Goal: Task Accomplishment & Management: Manage account settings

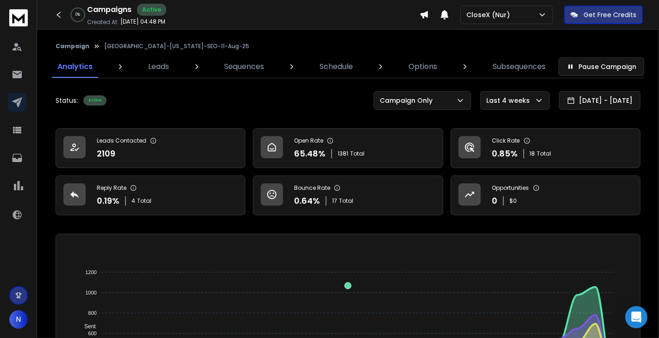
click at [280, 95] on div "Status: Active Pause Campaign Campaign Only Last 4 weeks 17 Jul 2025 - 14 Aug 2…" at bounding box center [348, 100] width 585 height 19
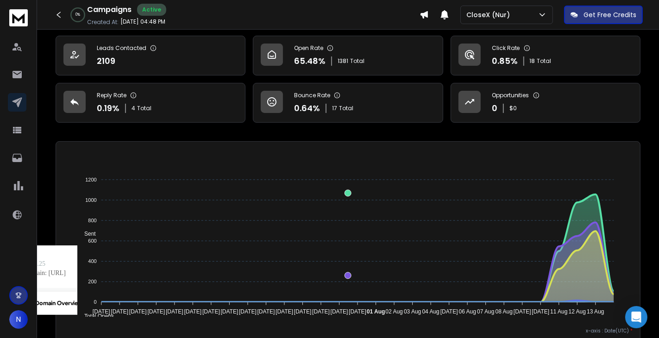
scroll to position [111, 0]
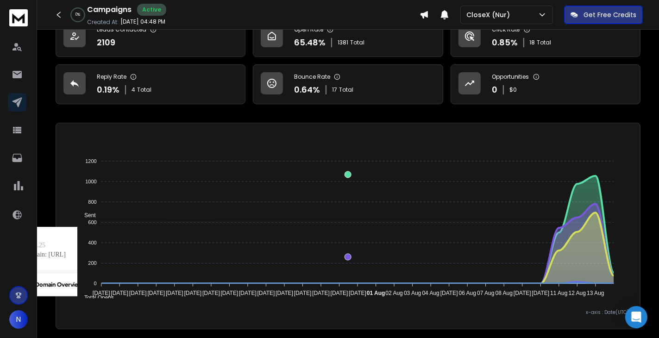
click at [646, 54] on div "Campaign USA-California-SEO-11-Aug-25 Analytics Leads Sequences Schedule Option…" at bounding box center [348, 241] width 622 height 644
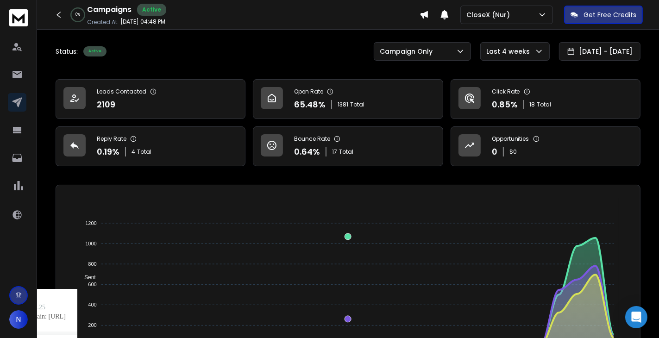
scroll to position [0, 0]
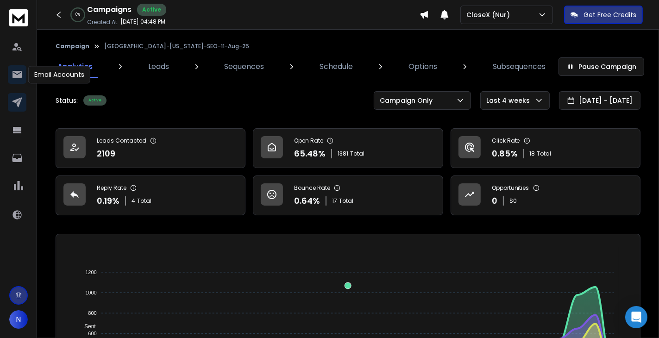
click at [15, 75] on icon at bounding box center [16, 74] width 9 height 7
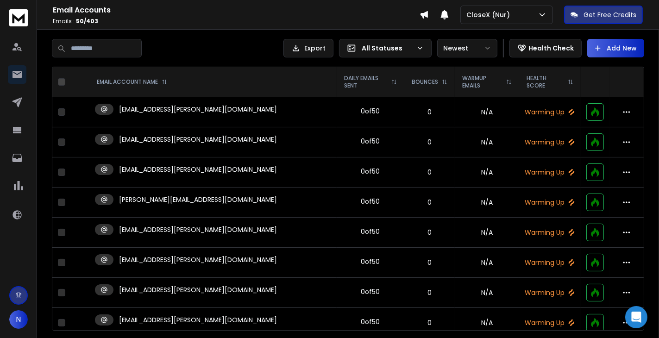
scroll to position [123, 0]
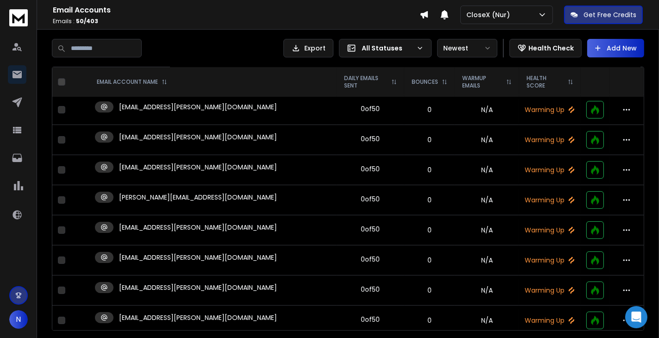
click at [616, 193] on button at bounding box center [626, 200] width 23 height 16
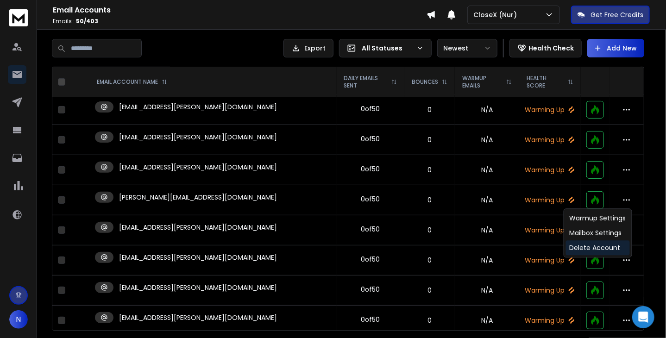
click at [598, 250] on div "Delete Account" at bounding box center [598, 247] width 64 height 15
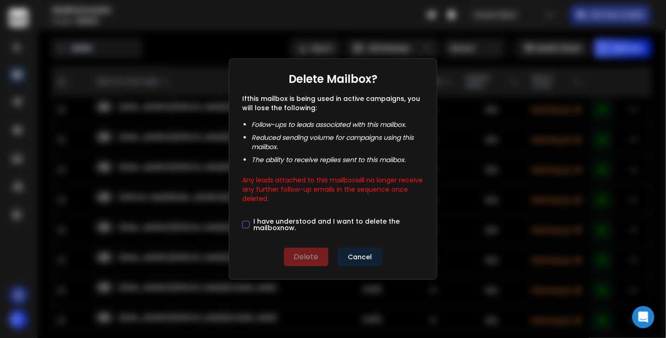
click at [243, 226] on button "I have understood and I want to delete the mailbox now." at bounding box center [245, 224] width 7 height 7
click at [305, 255] on button "Delete" at bounding box center [306, 257] width 44 height 19
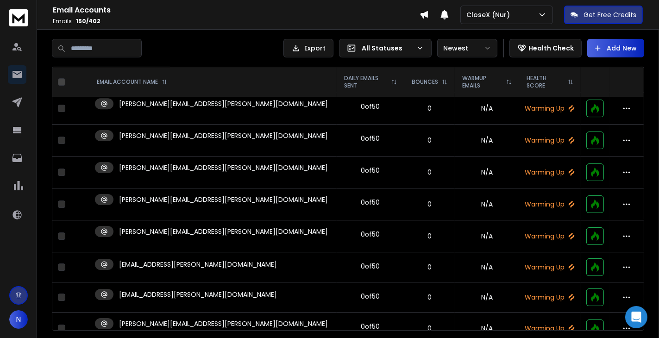
scroll to position [2847, 0]
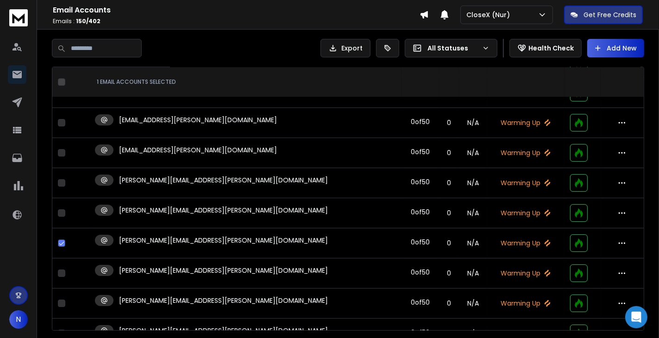
click at [61, 269] on button "button" at bounding box center [61, 272] width 7 height 7
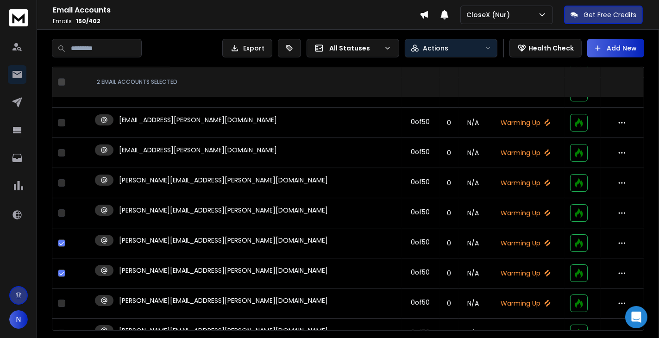
click at [472, 45] on div "Actions" at bounding box center [446, 48] width 70 height 9
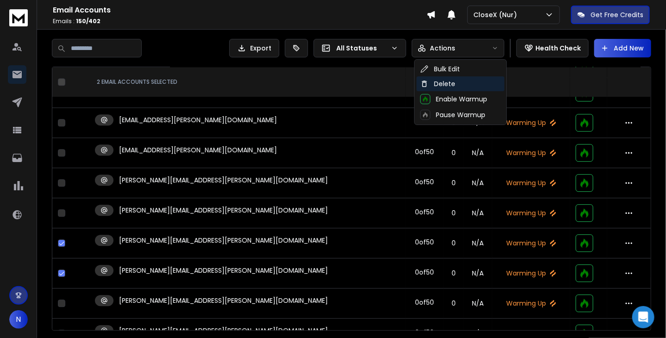
click at [463, 82] on div "Delete" at bounding box center [460, 83] width 88 height 15
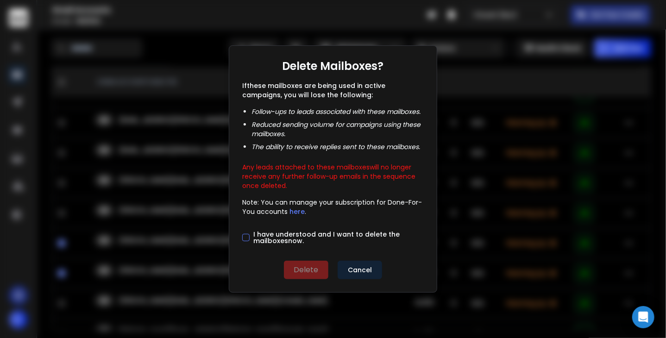
click at [244, 235] on button "I have understood and I want to delete the mailbox es now." at bounding box center [245, 237] width 7 height 7
click at [311, 276] on button "Delete" at bounding box center [306, 270] width 44 height 19
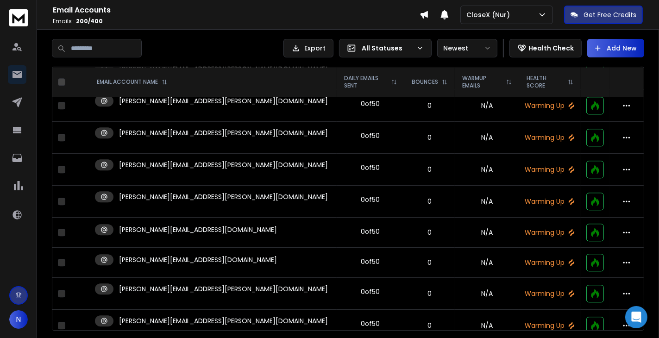
scroll to position [5594, 0]
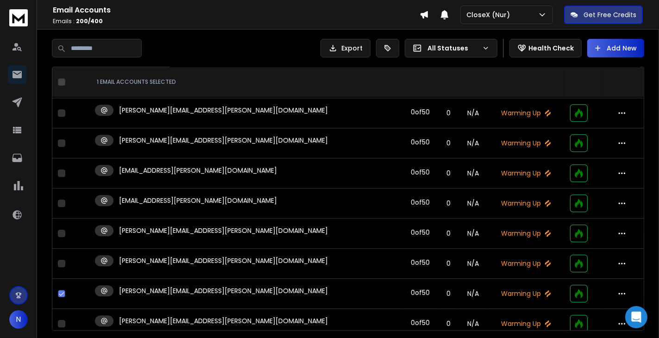
click at [62, 320] on button "button" at bounding box center [61, 323] width 7 height 7
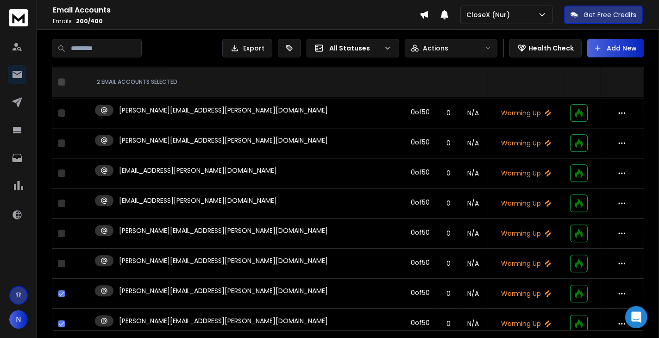
drag, startPoint x: 637, startPoint y: 316, endPoint x: 628, endPoint y: 230, distance: 86.6
click at [628, 230] on body "Your warmest leads are on your site – Turn visits into conversations Reach Out …" at bounding box center [329, 203] width 659 height 407
click at [639, 330] on div "Export All Statuses Actions Health Check Add New 2 EMAIL ACCOUNTS SELECTED [EMA…" at bounding box center [348, 185] width 622 height 310
click at [401, 81] on th at bounding box center [420, 82] width 38 height 30
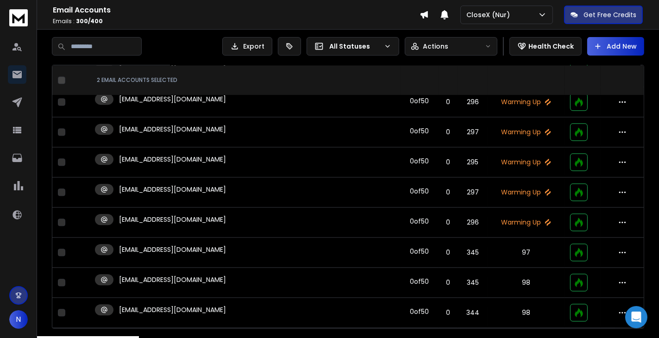
scroll to position [8600, 0]
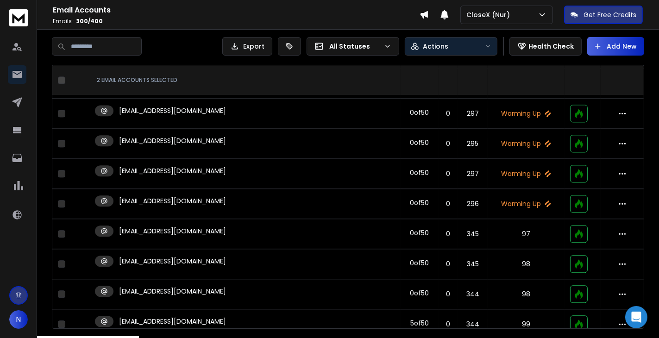
click at [475, 41] on button "Actions" at bounding box center [450, 46] width 93 height 19
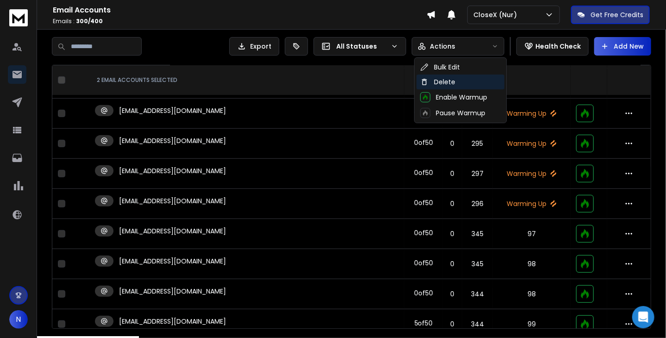
click at [454, 80] on div "Delete" at bounding box center [437, 81] width 35 height 9
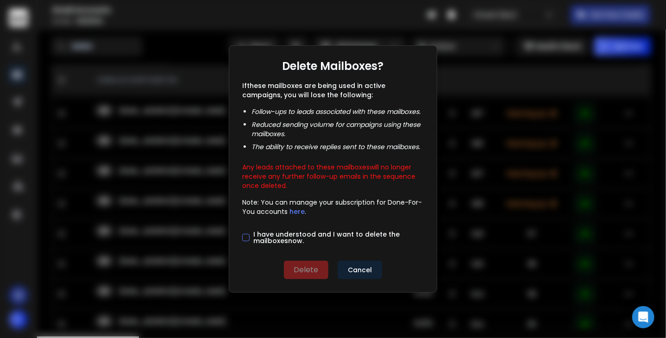
click at [249, 242] on div "I have understood and I want to delete the mailbox es now." at bounding box center [332, 234] width 181 height 20
click at [243, 238] on button "I have understood and I want to delete the mailbox es now." at bounding box center [245, 237] width 7 height 7
click at [304, 270] on button "Delete" at bounding box center [306, 270] width 44 height 19
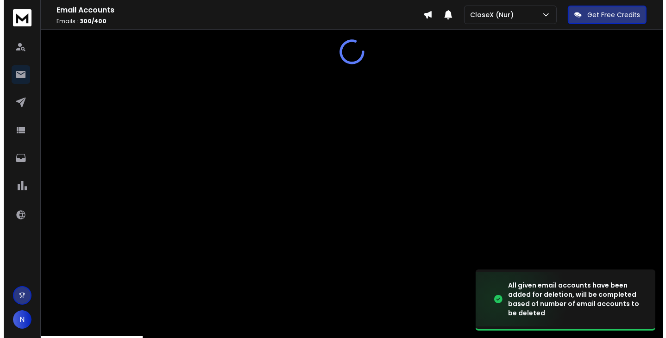
scroll to position [0, 0]
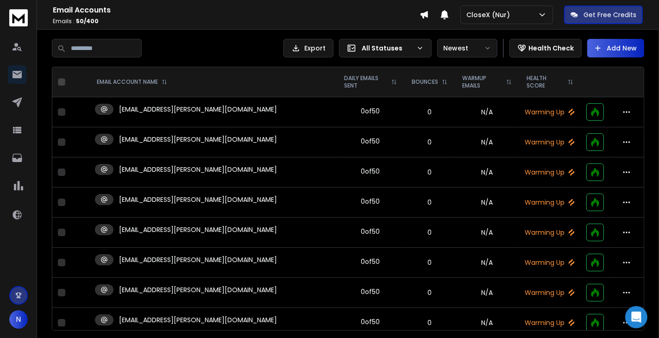
click at [204, 50] on div at bounding box center [165, 48] width 226 height 19
click at [19, 99] on icon at bounding box center [17, 102] width 10 height 10
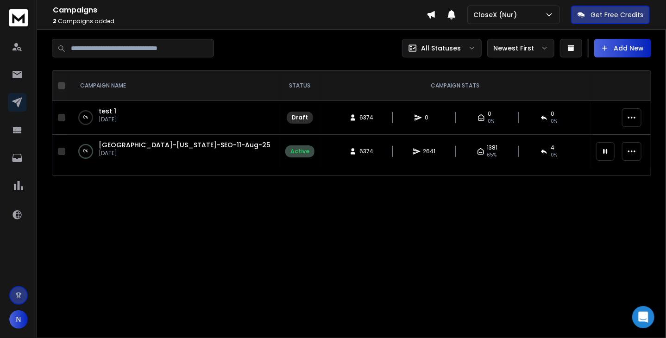
click at [170, 145] on span "[GEOGRAPHIC_DATA]-[US_STATE]-SEO-11-Aug-25" at bounding box center [185, 144] width 172 height 9
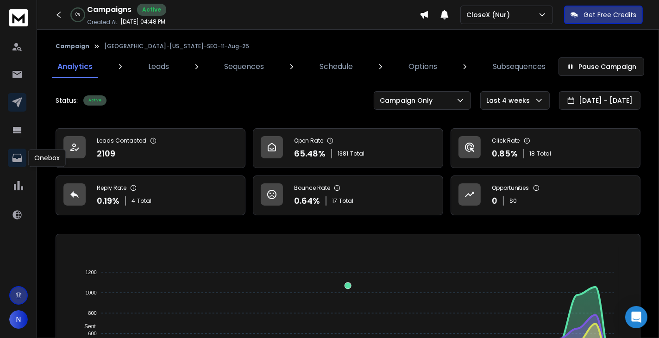
click at [12, 152] on icon at bounding box center [17, 157] width 11 height 11
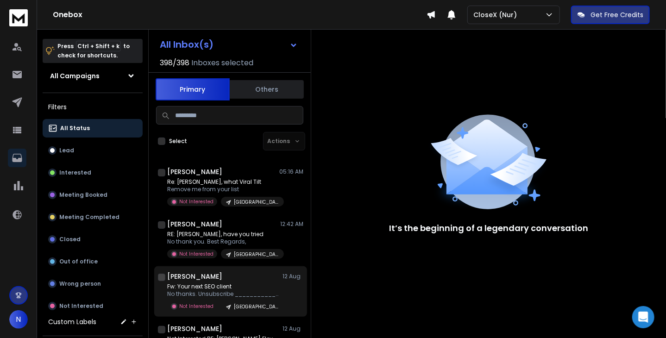
click at [194, 289] on p "Fw: Your next SEO client" at bounding box center [222, 286] width 111 height 7
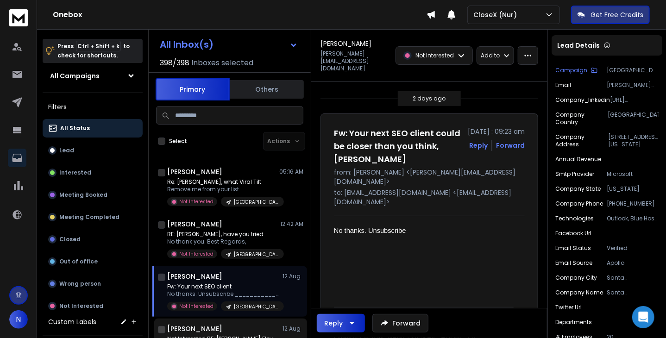
click at [215, 326] on div "[PERSON_NAME] [DATE]" at bounding box center [235, 328] width 136 height 9
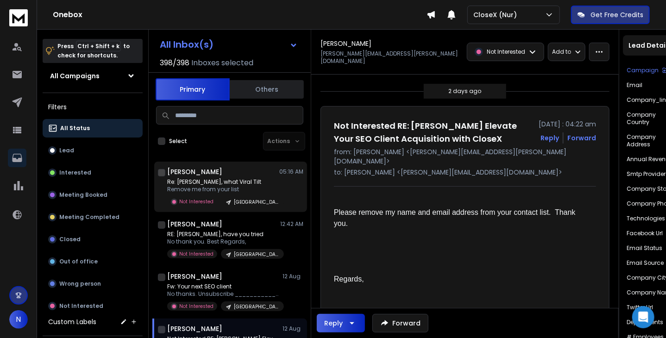
click at [212, 179] on p "Re: [PERSON_NAME], what Viral Tilt" at bounding box center [222, 181] width 111 height 7
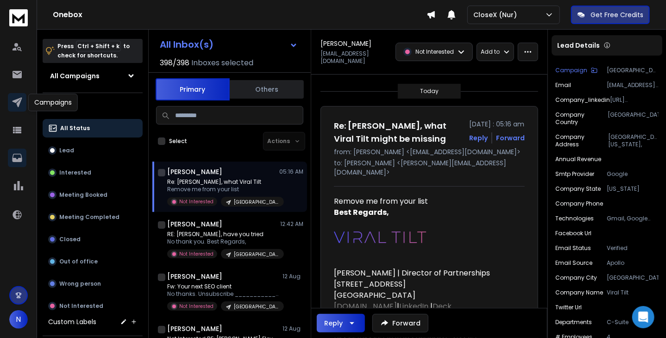
click at [17, 100] on icon at bounding box center [17, 102] width 10 height 10
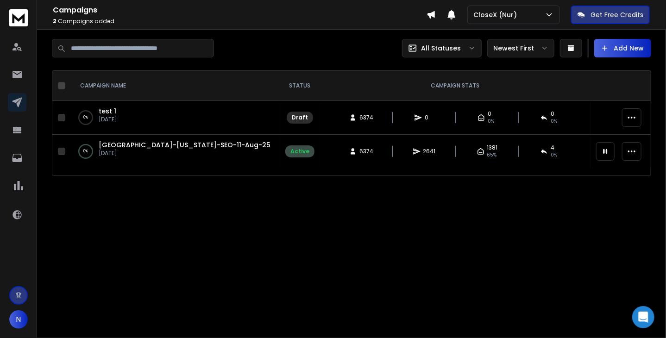
click at [133, 150] on p "[DATE]" at bounding box center [185, 152] width 172 height 7
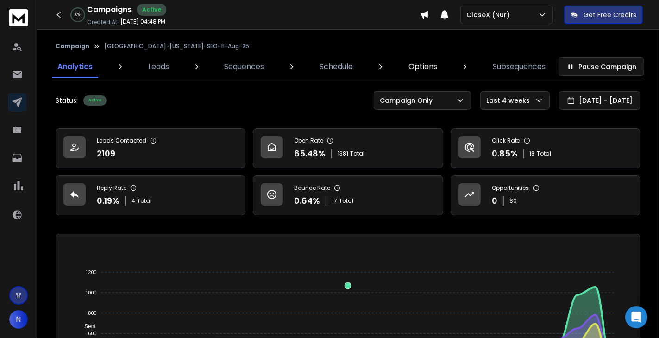
click at [421, 69] on p "Options" at bounding box center [422, 66] width 29 height 11
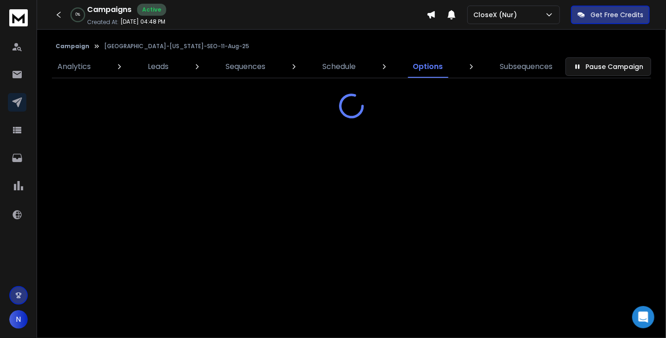
select select "*********"
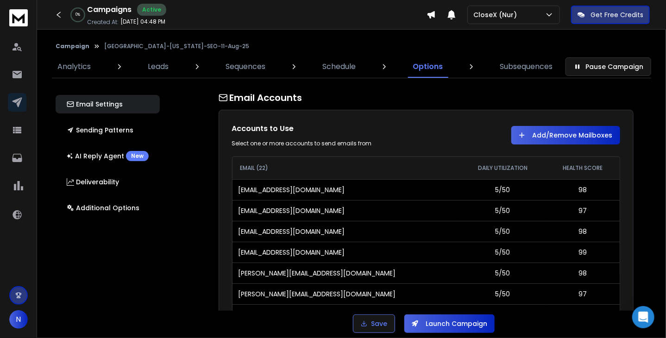
scroll to position [161, 0]
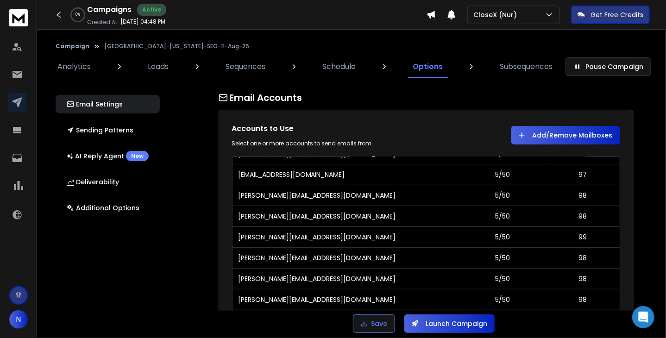
click at [585, 129] on button "Add/Remove Mailboxes" at bounding box center [565, 135] width 109 height 19
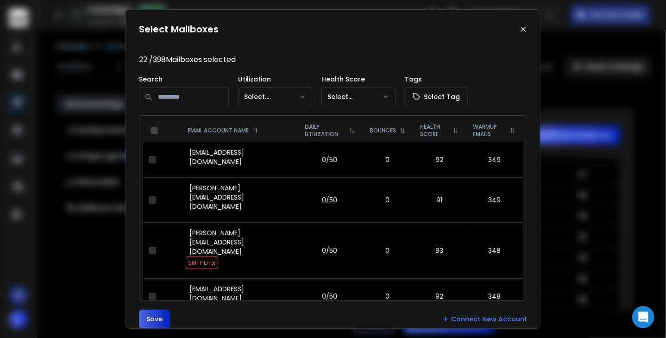
click at [379, 94] on button "Select..." at bounding box center [358, 96] width 74 height 19
click at [373, 104] on button "More than 90%" at bounding box center [358, 96] width 74 height 19
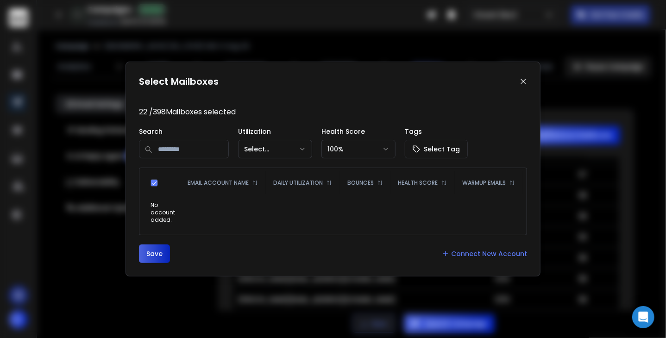
click at [372, 151] on button "100%" at bounding box center [358, 149] width 74 height 19
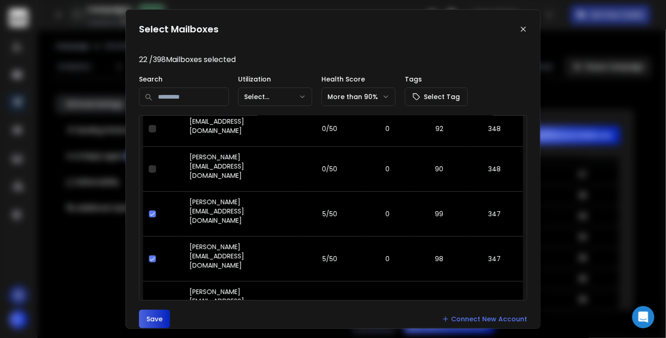
scroll to position [233, 0]
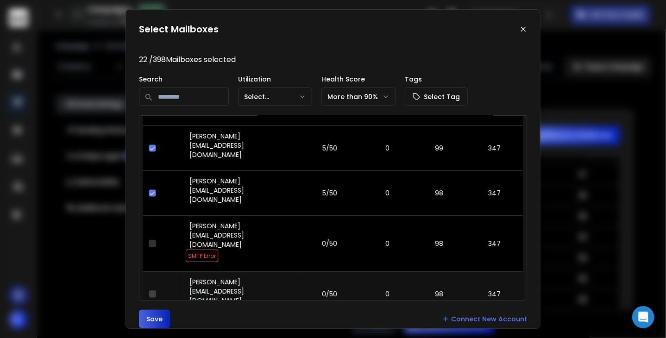
click at [154, 290] on button "button" at bounding box center [152, 293] width 7 height 7
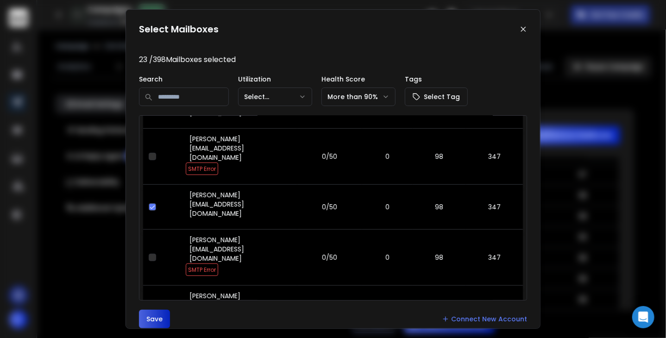
scroll to position [350, 0]
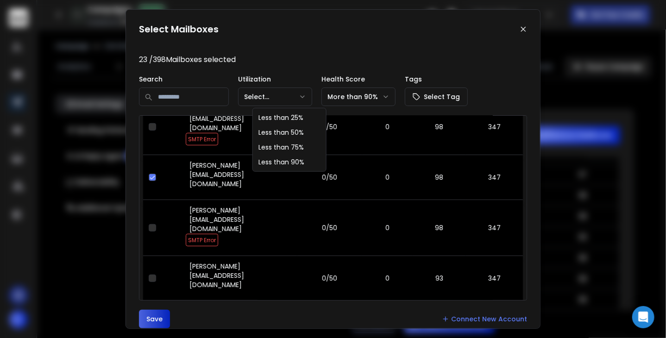
click at [303, 95] on button "Select..." at bounding box center [275, 96] width 74 height 19
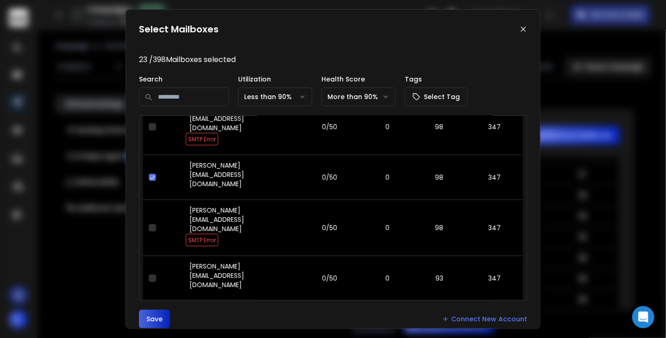
click at [296, 96] on button "Less than 90%" at bounding box center [275, 96] width 74 height 19
click at [467, 93] on button "Select Tag" at bounding box center [435, 96] width 63 height 19
click at [158, 321] on button "Save" at bounding box center [154, 319] width 31 height 19
